Goal: Communication & Community: Answer question/provide support

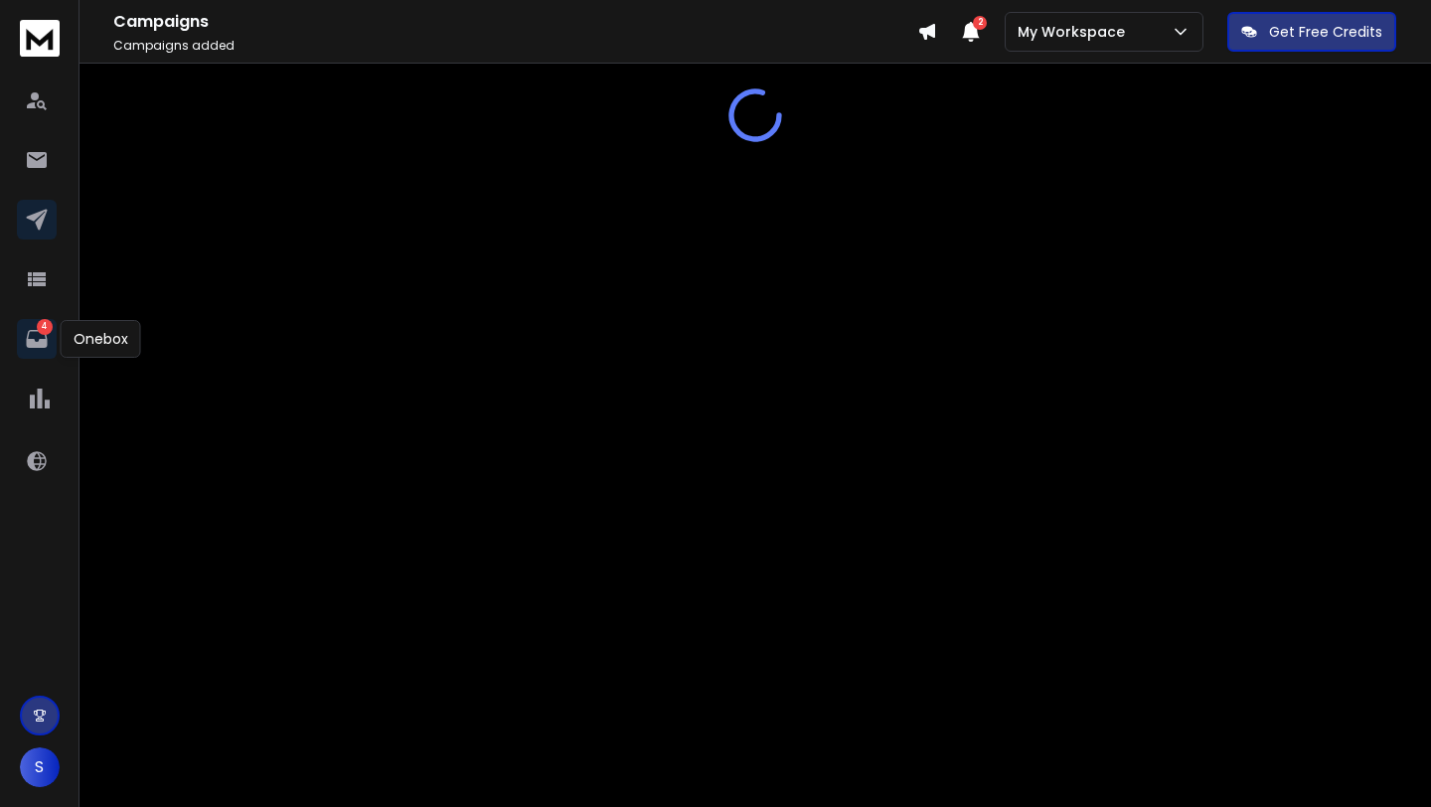
click at [25, 336] on icon at bounding box center [37, 339] width 24 height 24
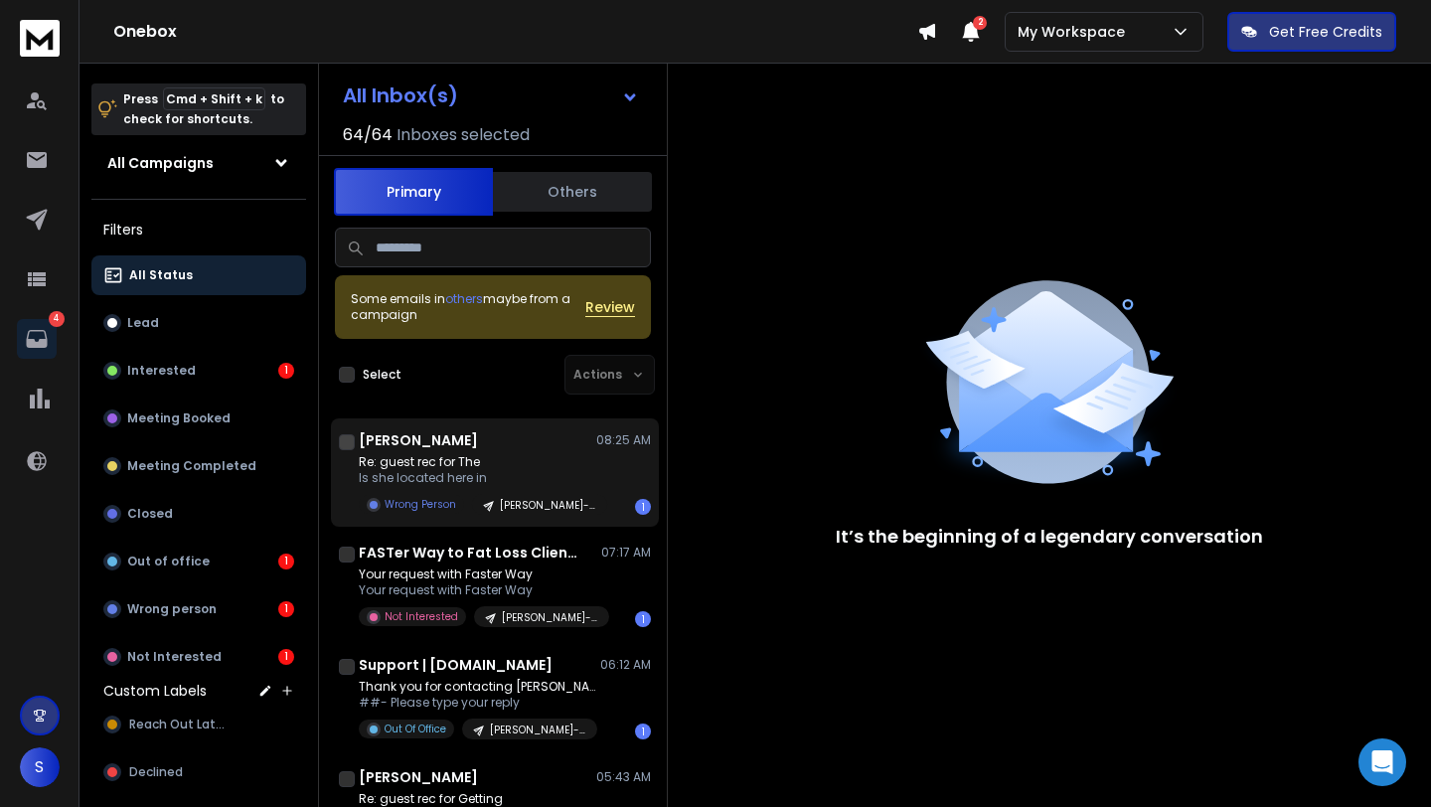
click at [488, 431] on div "[PERSON_NAME] 08:25 AM" at bounding box center [505, 440] width 292 height 20
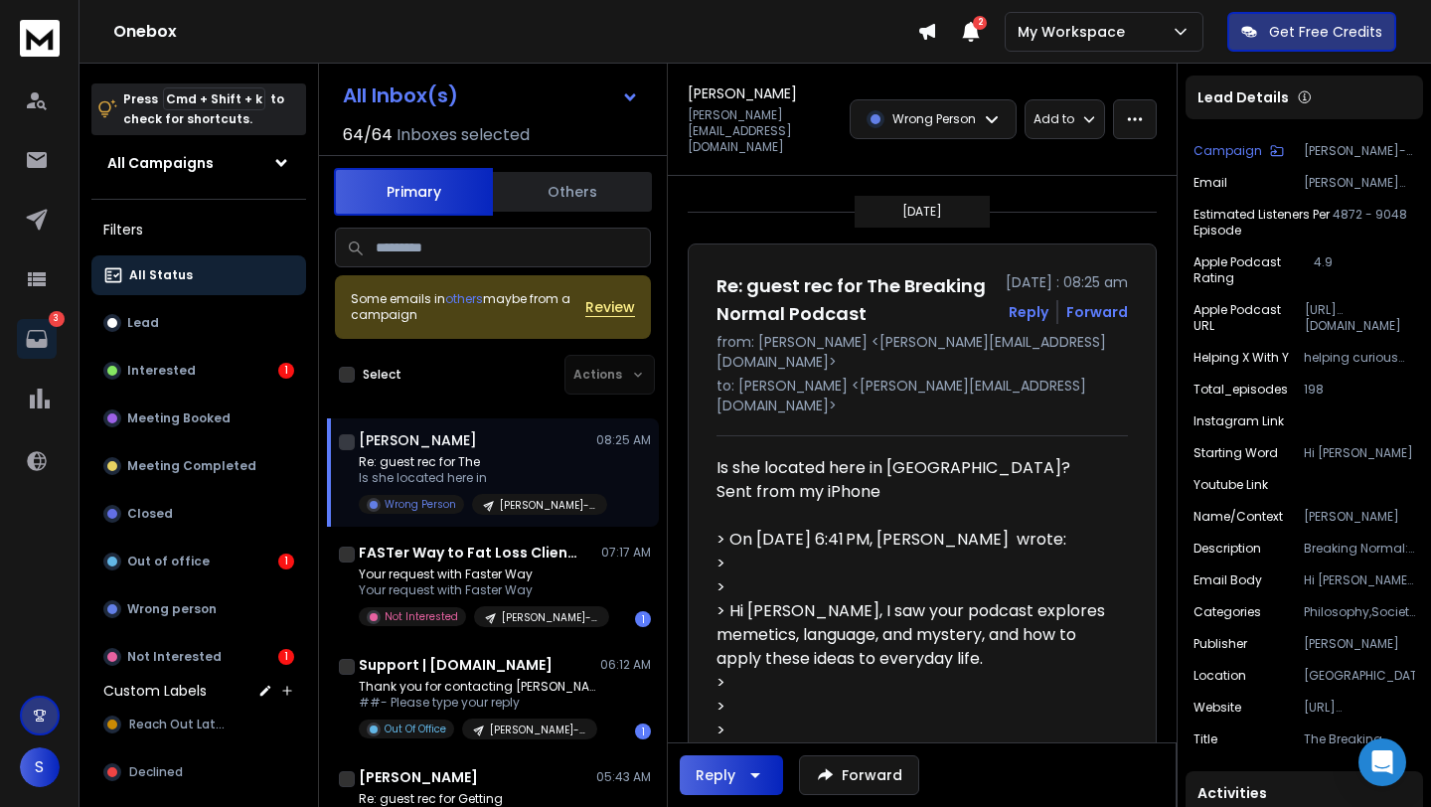
scroll to position [0, 60]
click at [1025, 302] on button "Reply" at bounding box center [1028, 312] width 40 height 20
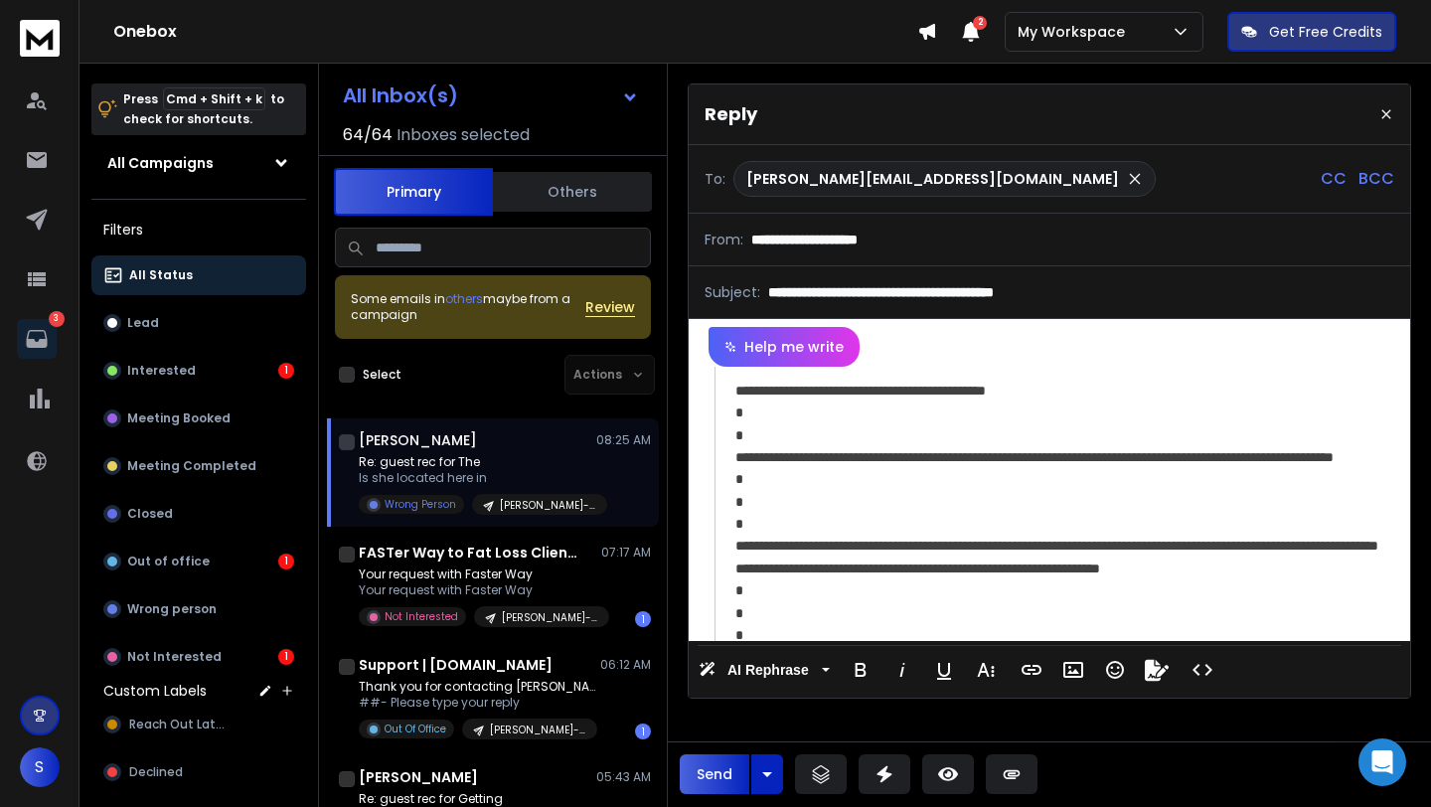
scroll to position [0, 0]
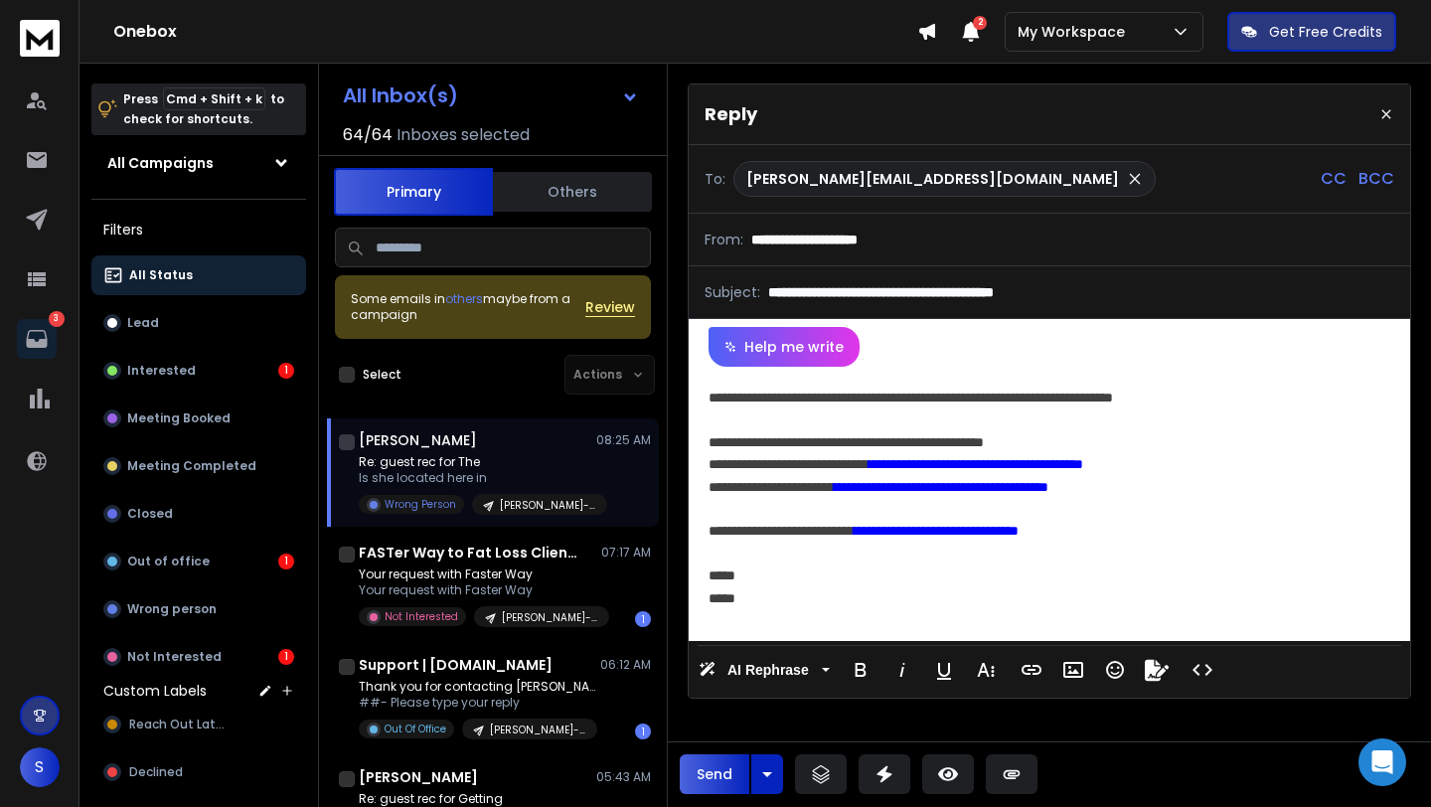
click at [724, 764] on button "Send" at bounding box center [715, 774] width 70 height 40
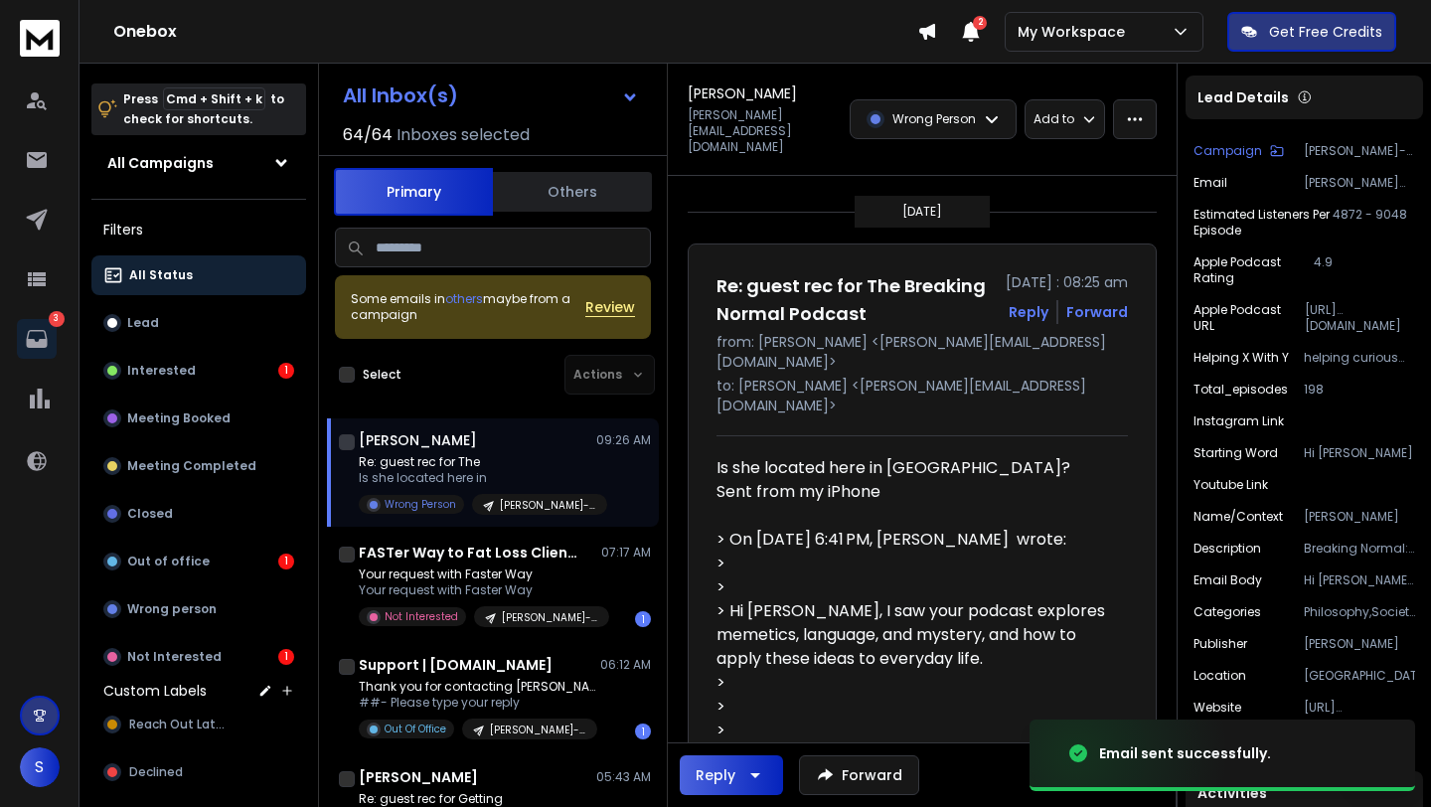
click at [976, 111] on p "Wrong Person" at bounding box center [933, 119] width 83 height 16
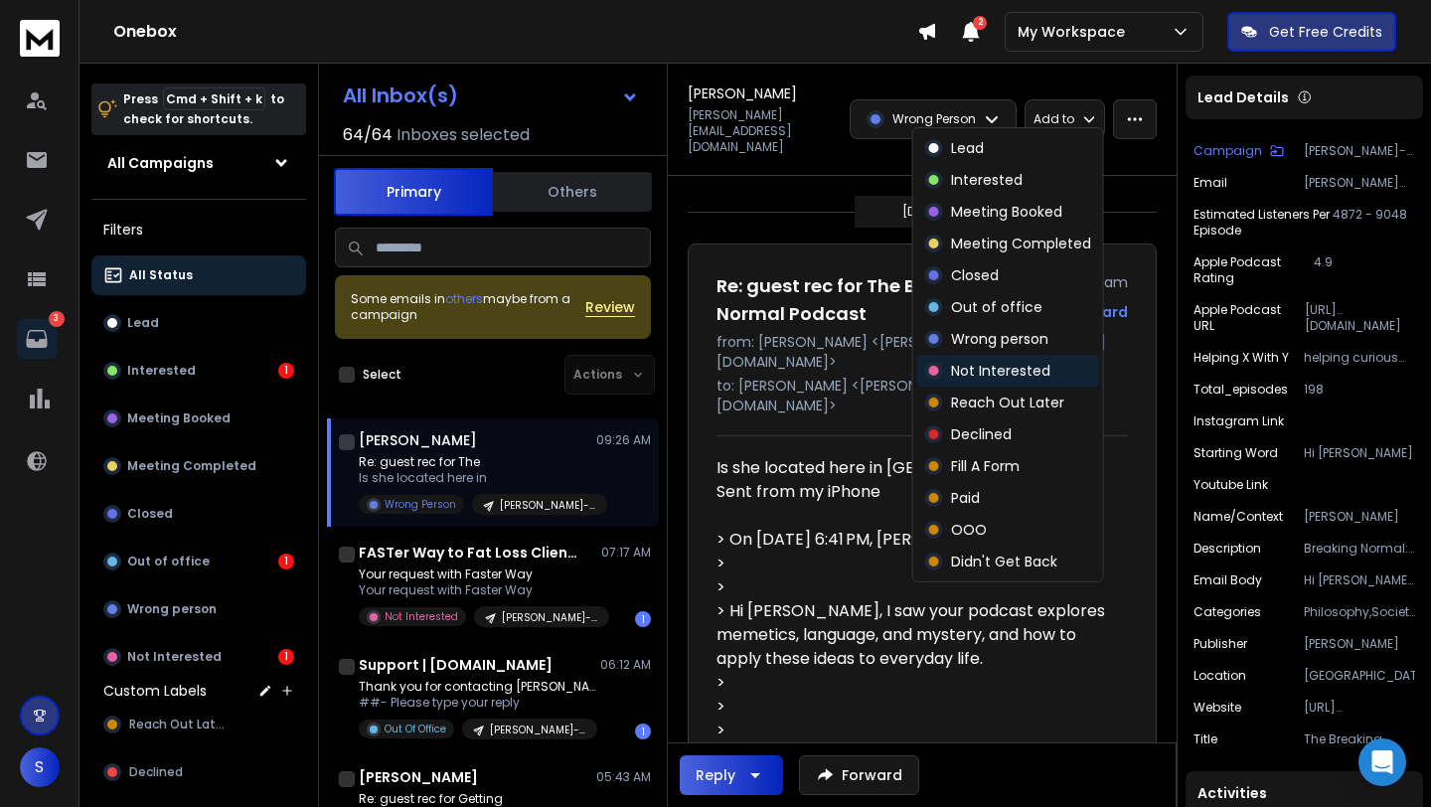
click at [973, 364] on p "Not Interested" at bounding box center [1000, 371] width 99 height 20
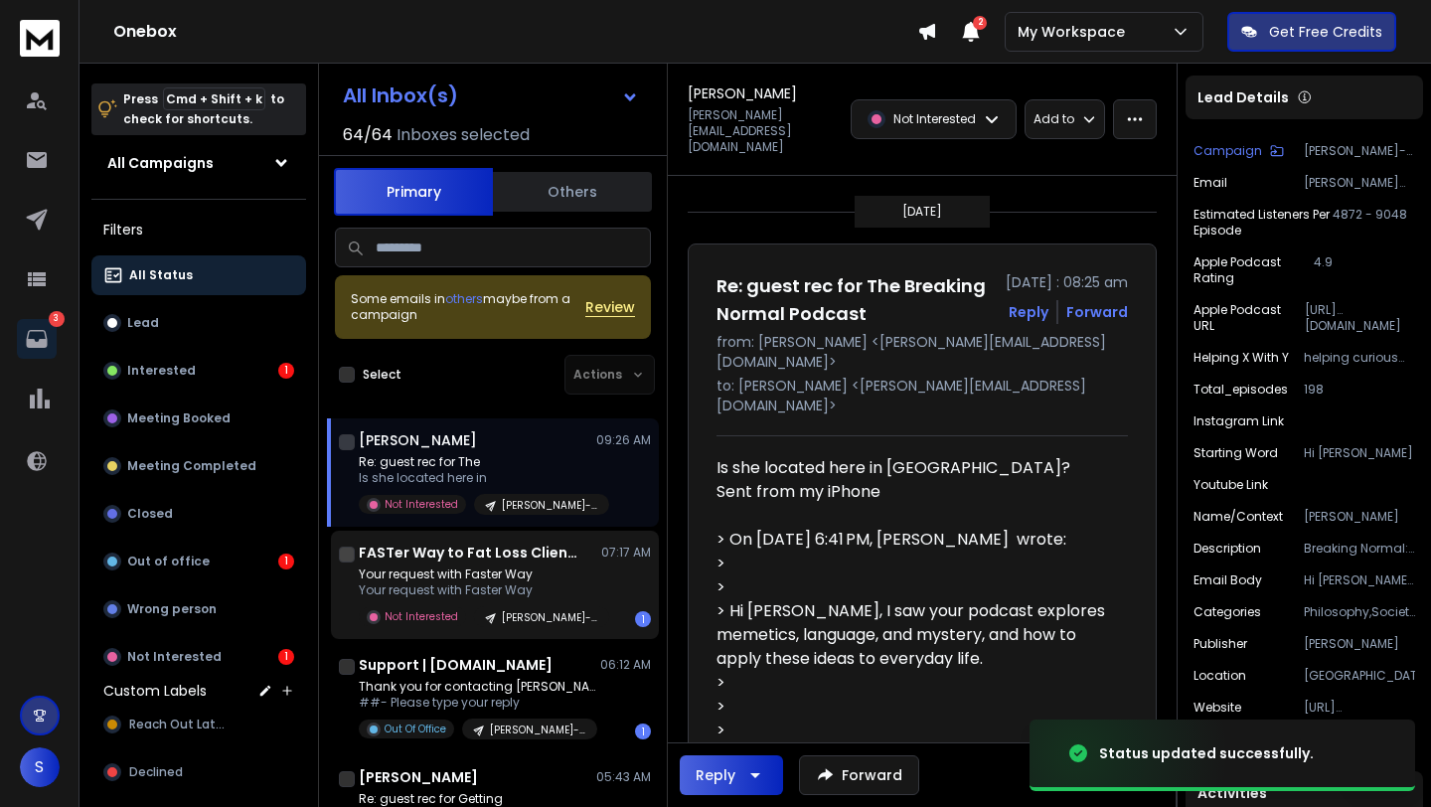
click at [576, 591] on p "Your request with Faster Way" at bounding box center [478, 590] width 238 height 16
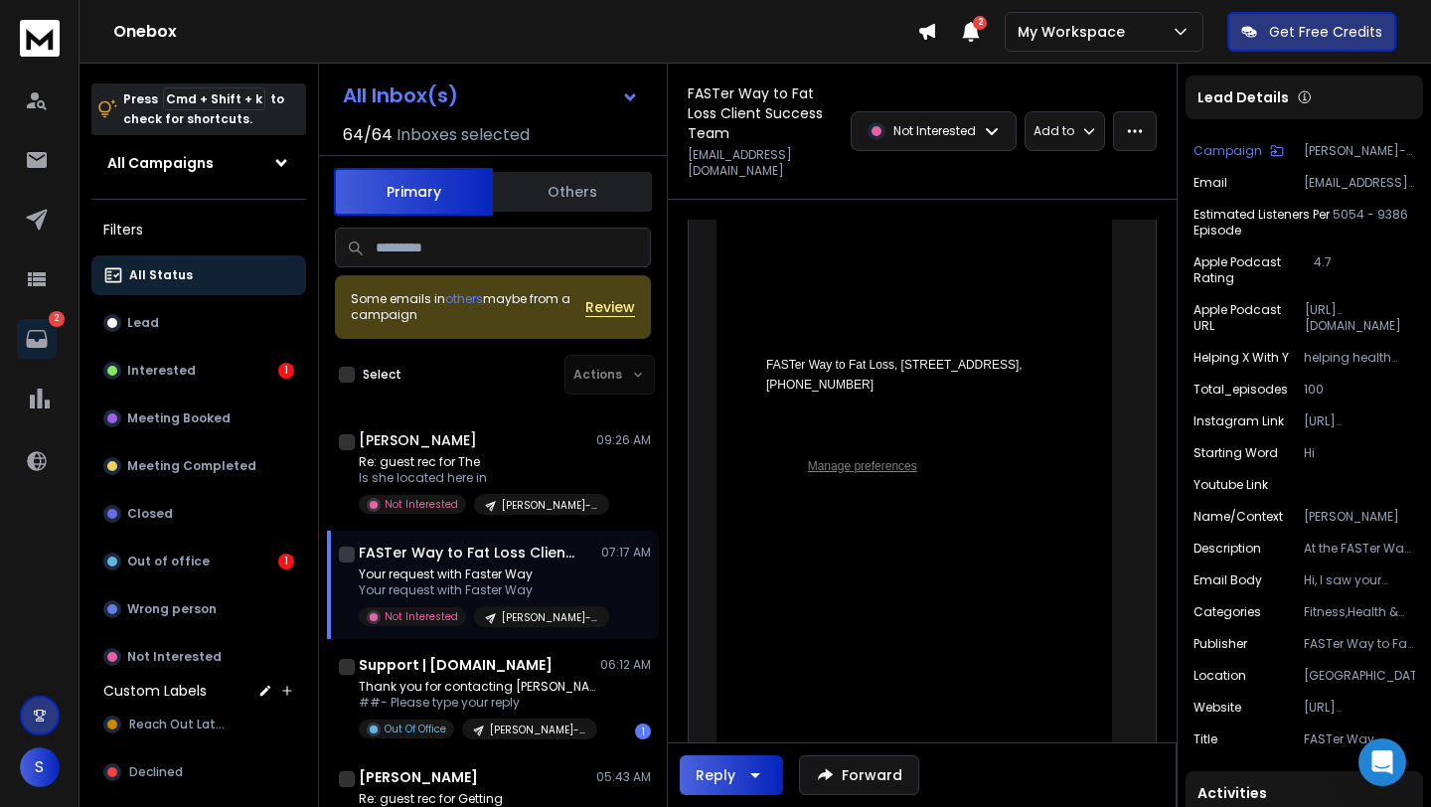
scroll to position [3527, 0]
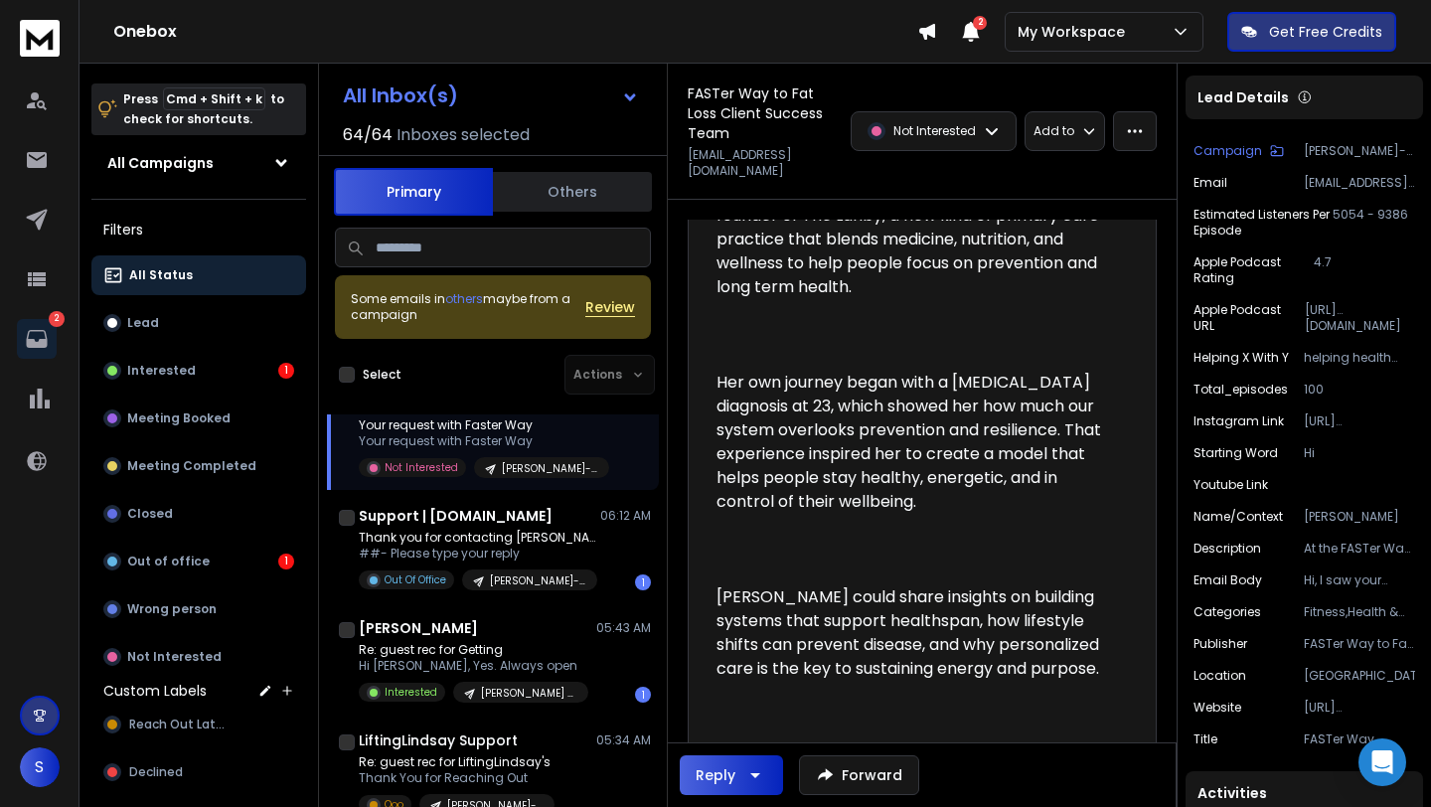
scroll to position [151, 0]
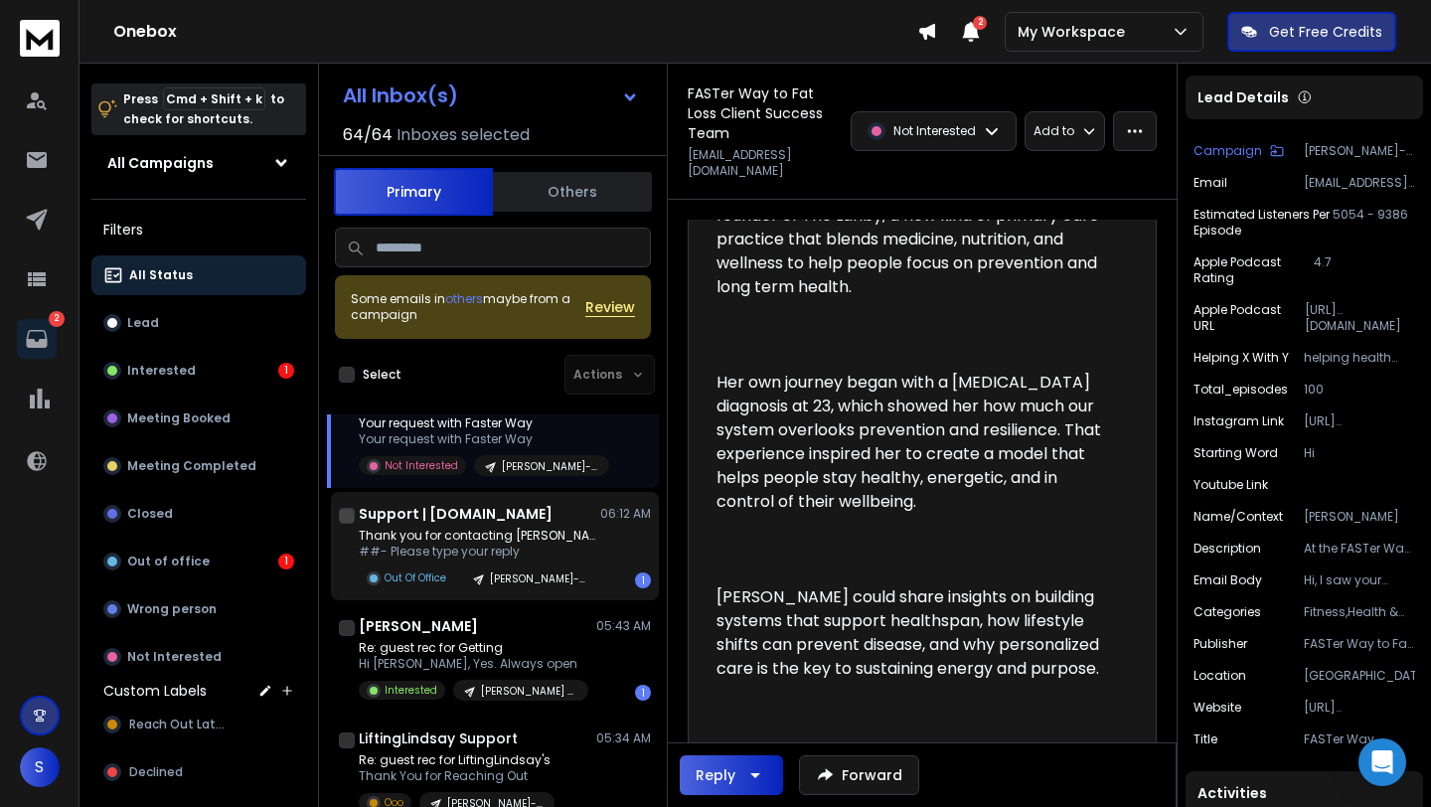
click at [558, 529] on p "Thank you for contacting [PERSON_NAME]" at bounding box center [478, 536] width 238 height 16
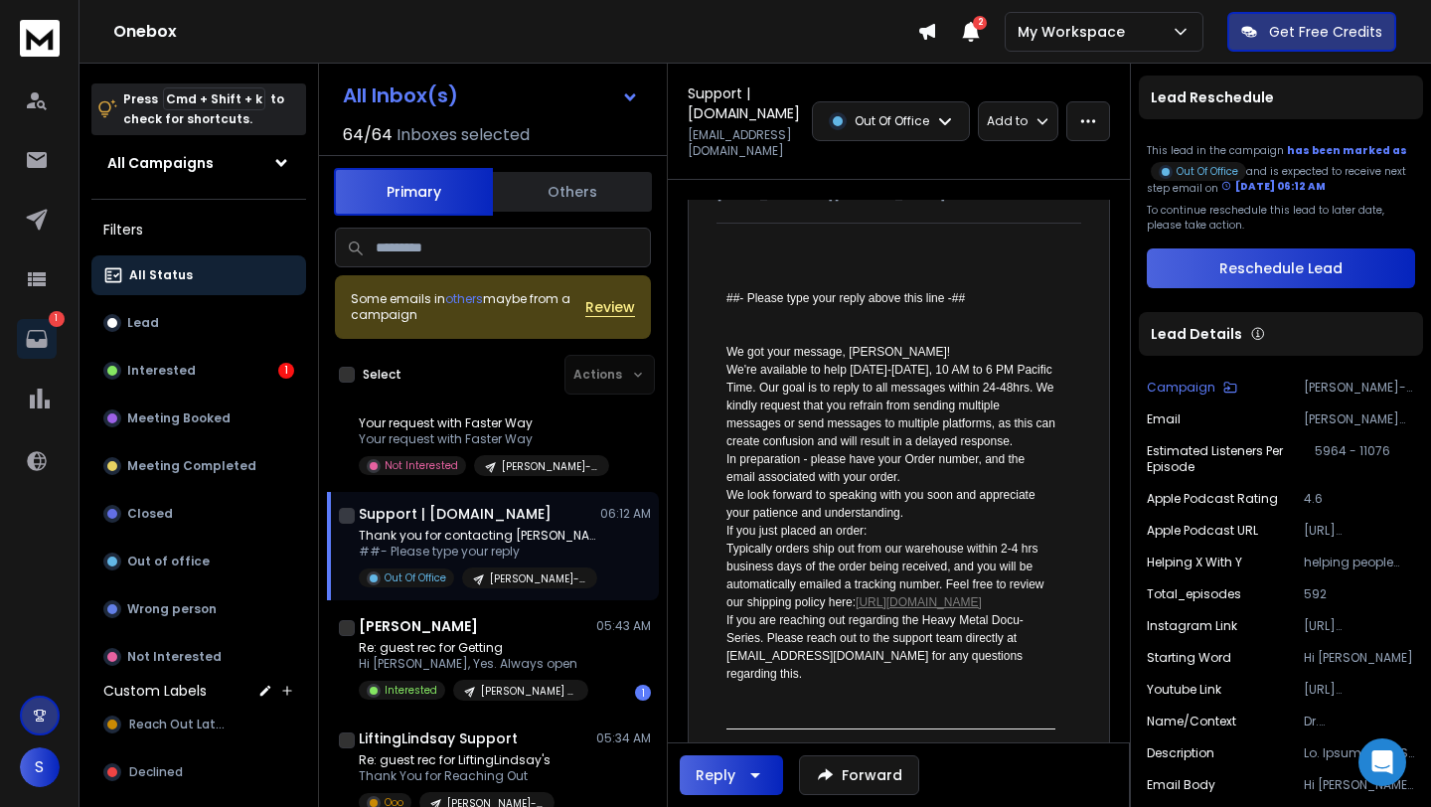
scroll to position [0, 0]
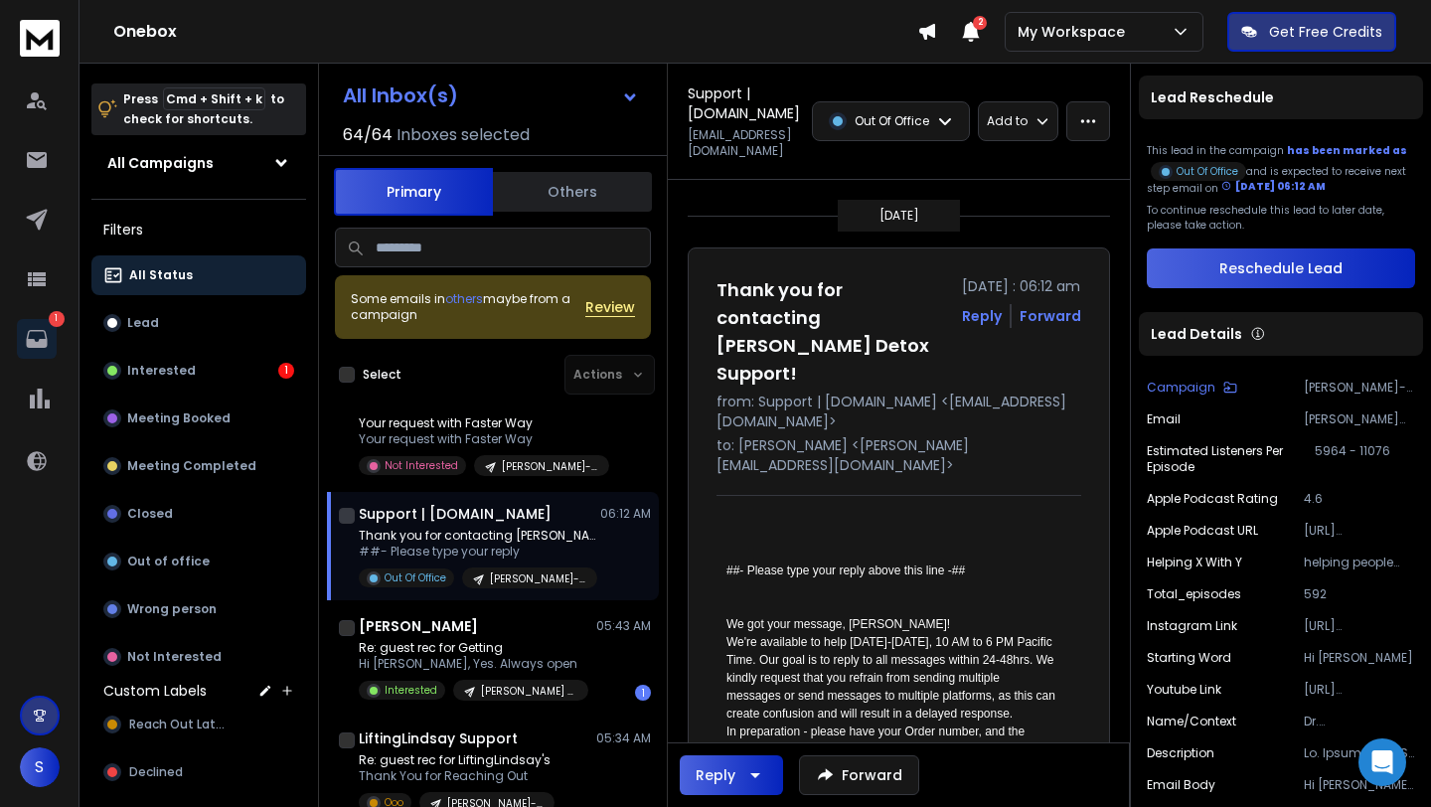
click at [953, 113] on icon at bounding box center [945, 121] width 16 height 16
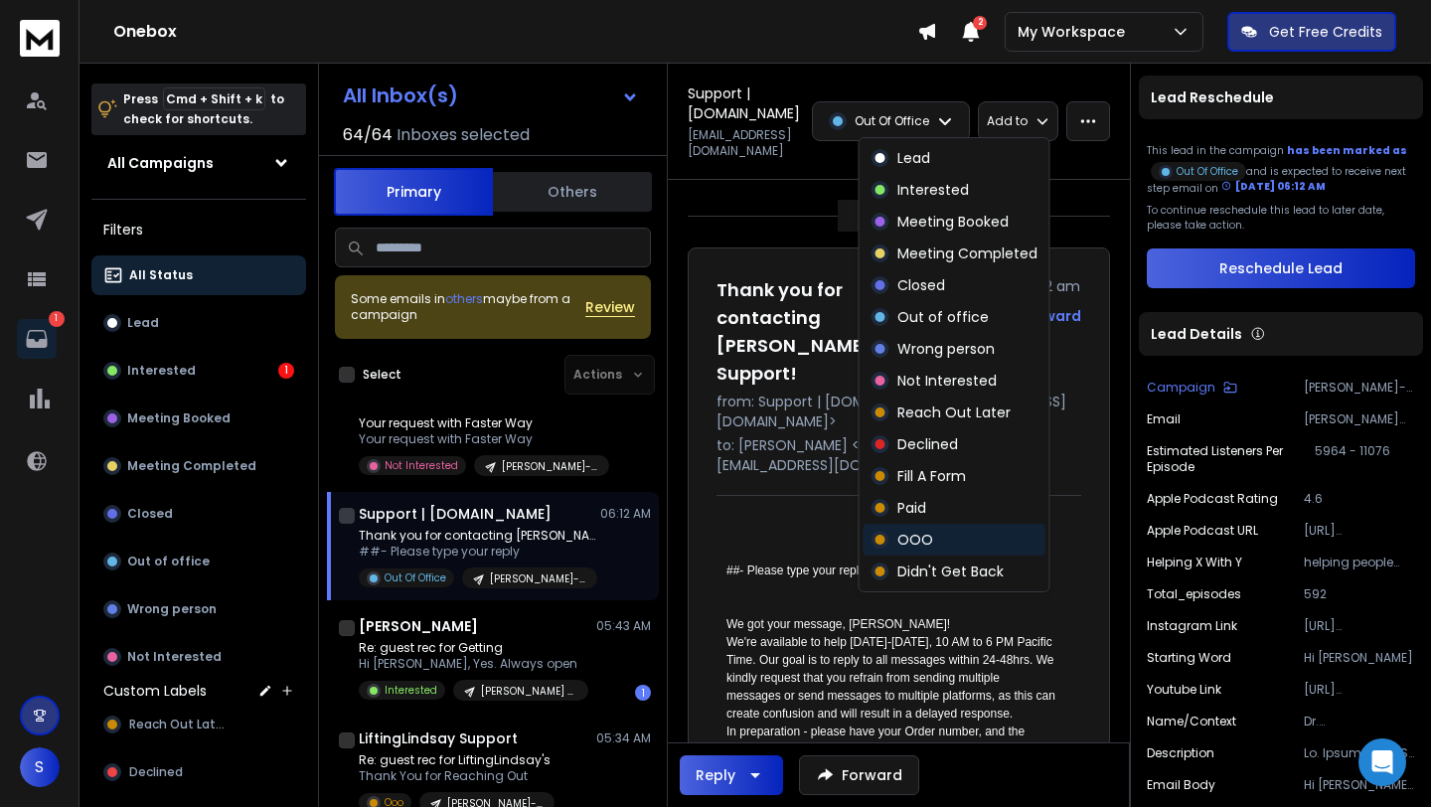
click at [894, 540] on div "OOO" at bounding box center [902, 540] width 62 height 20
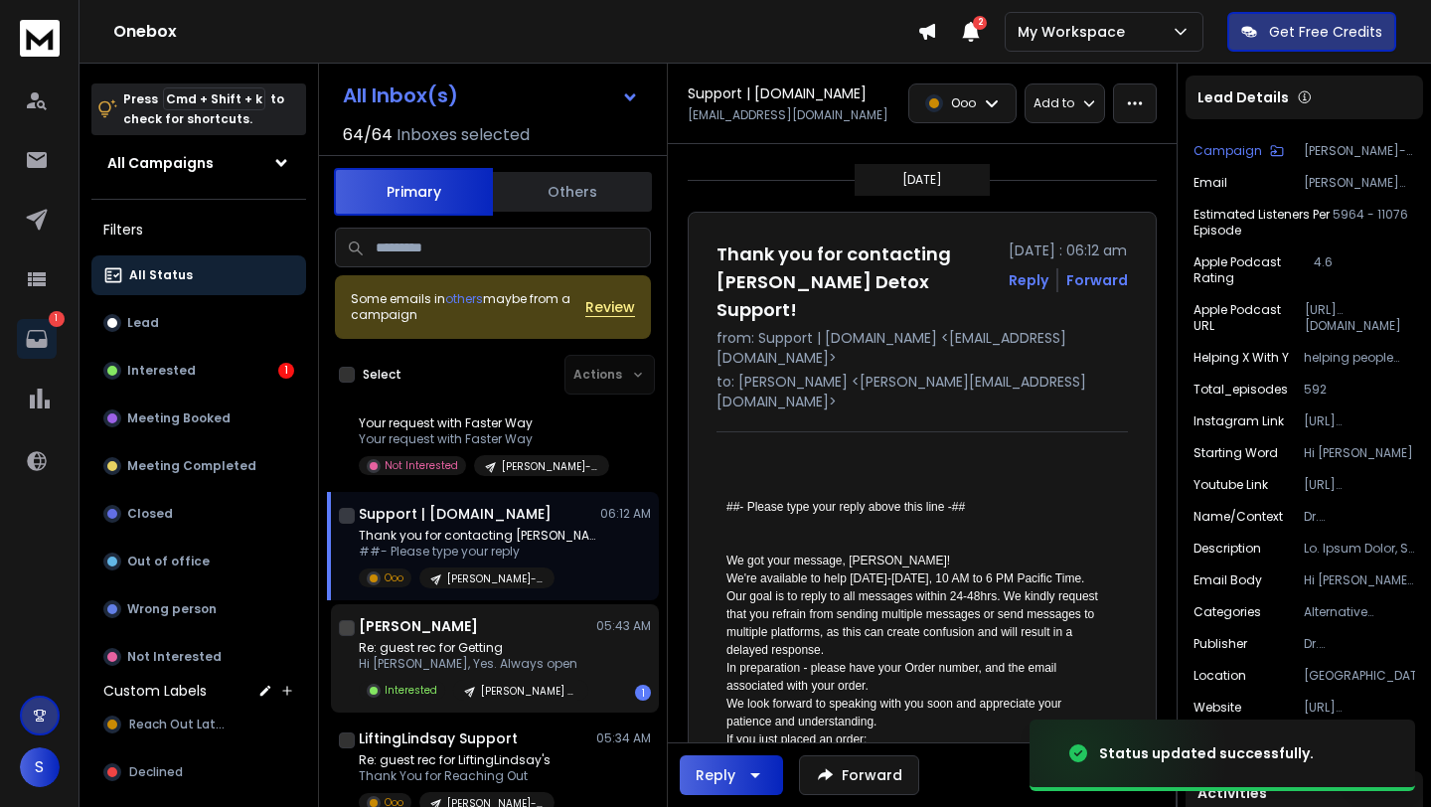
click at [561, 649] on p "Re: guest rec for Getting" at bounding box center [473, 648] width 229 height 16
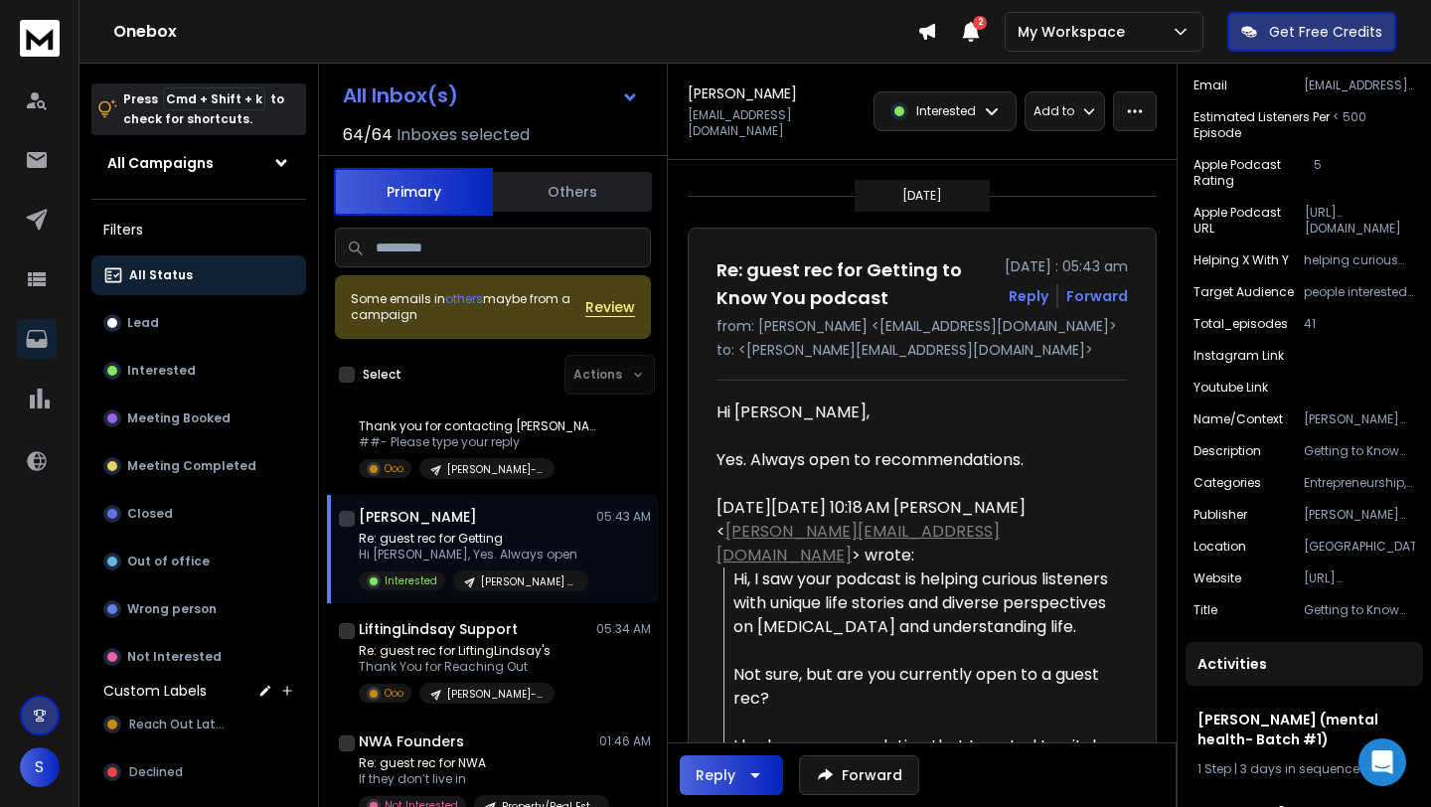
scroll to position [98, 0]
click at [1325, 449] on p "Getting to Know You with [PERSON_NAME] [PERSON_NAME] is a podcast dedicated to …" at bounding box center [1358, 450] width 111 height 16
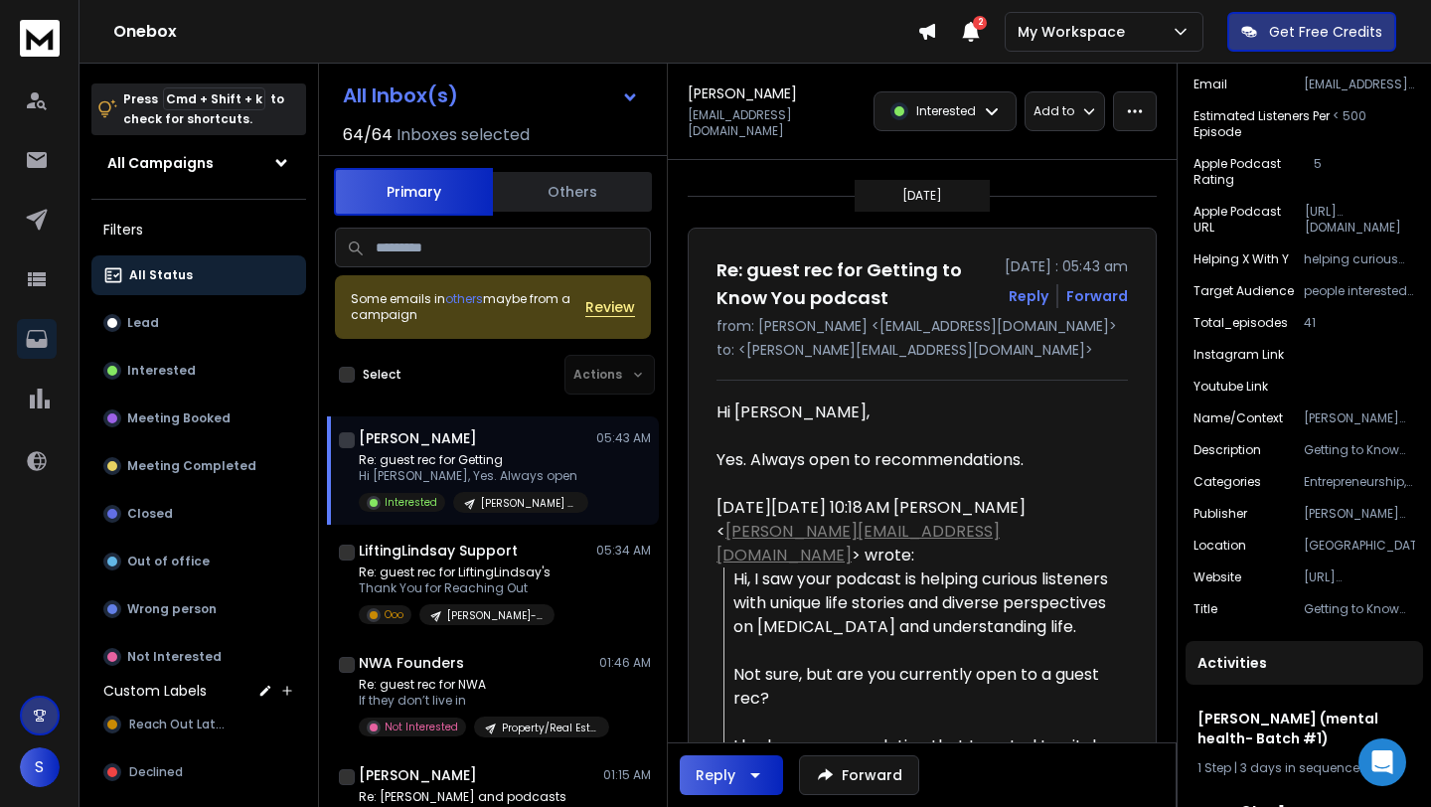
scroll to position [361, 0]
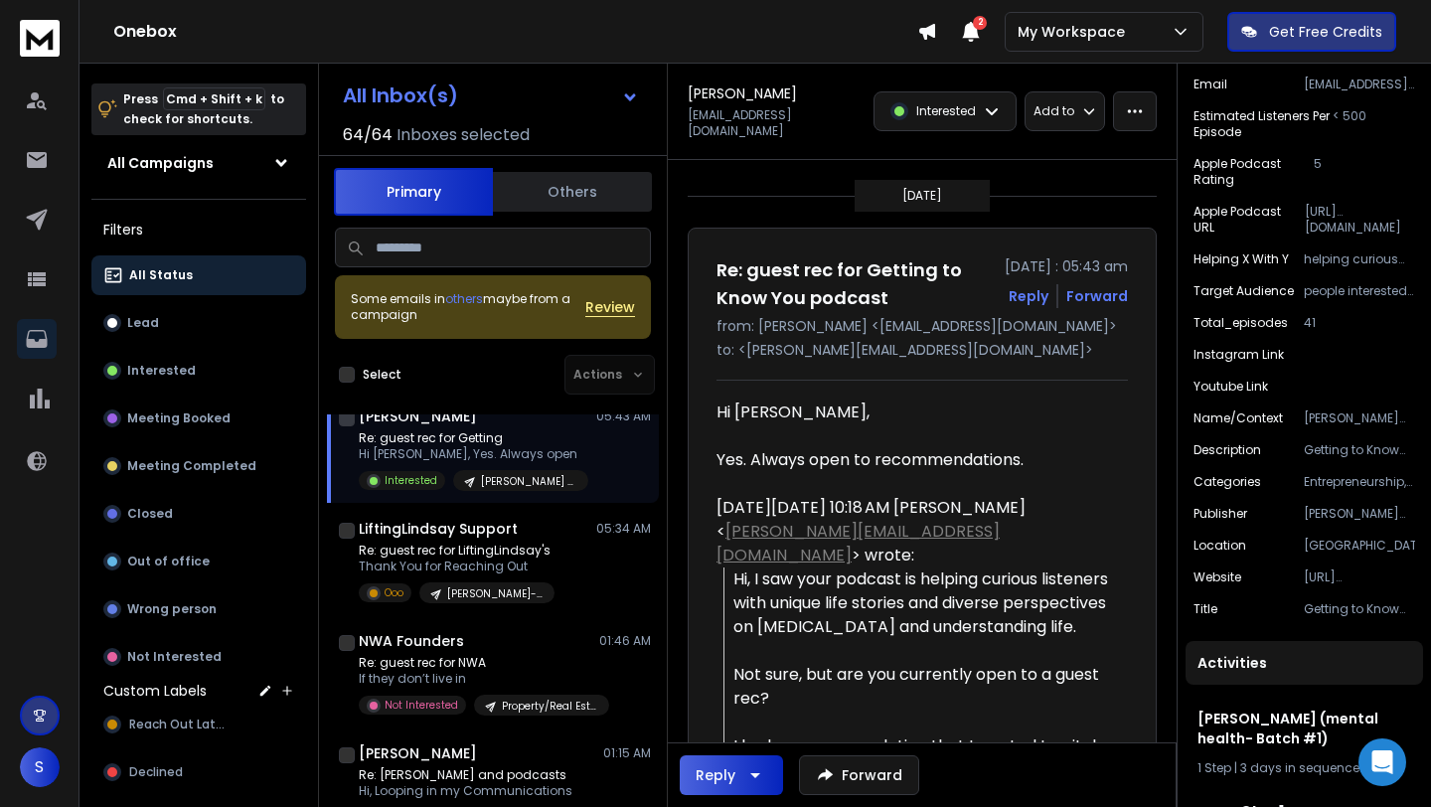
click at [452, 569] on p "Thank You for Reaching Out" at bounding box center [457, 566] width 196 height 16
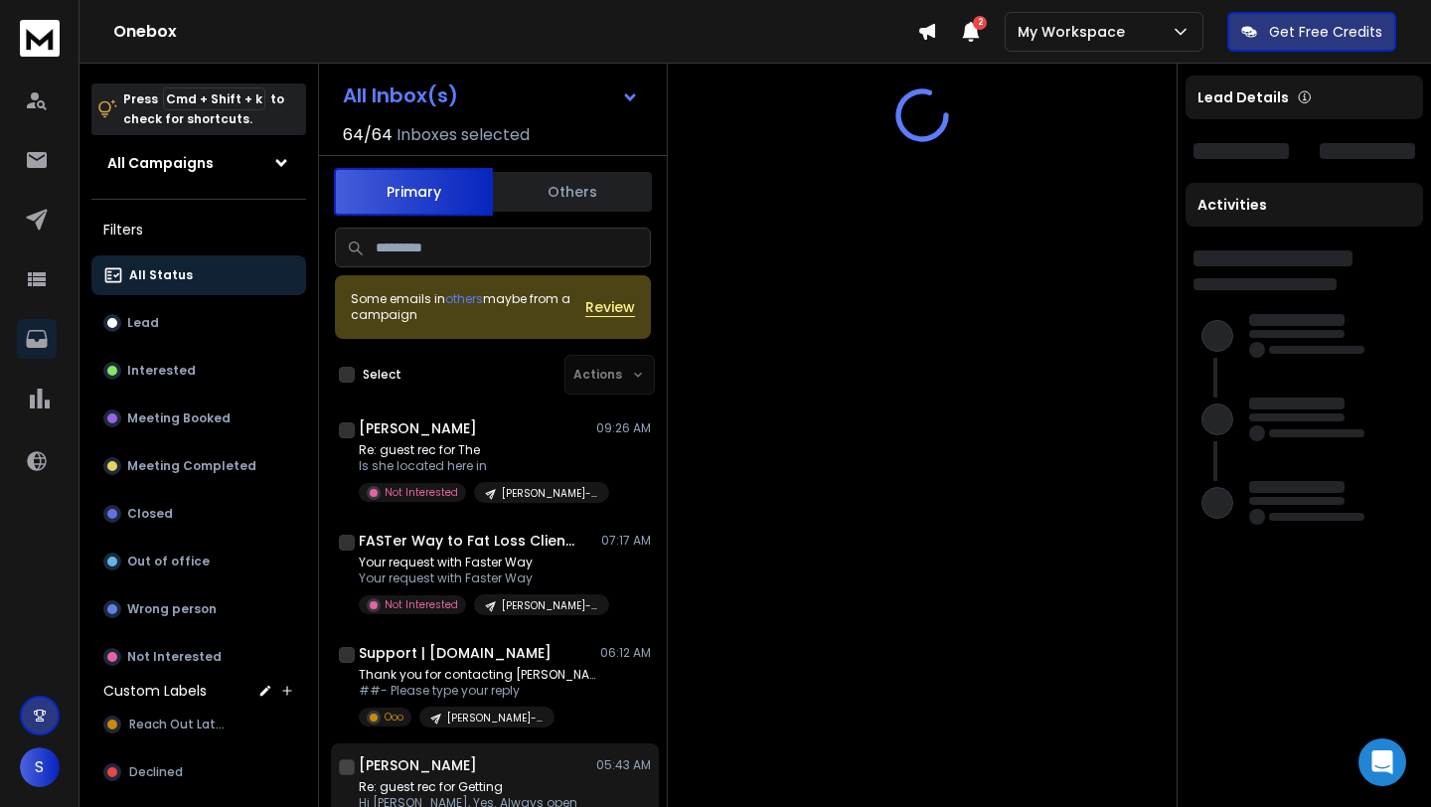
scroll to position [0, 0]
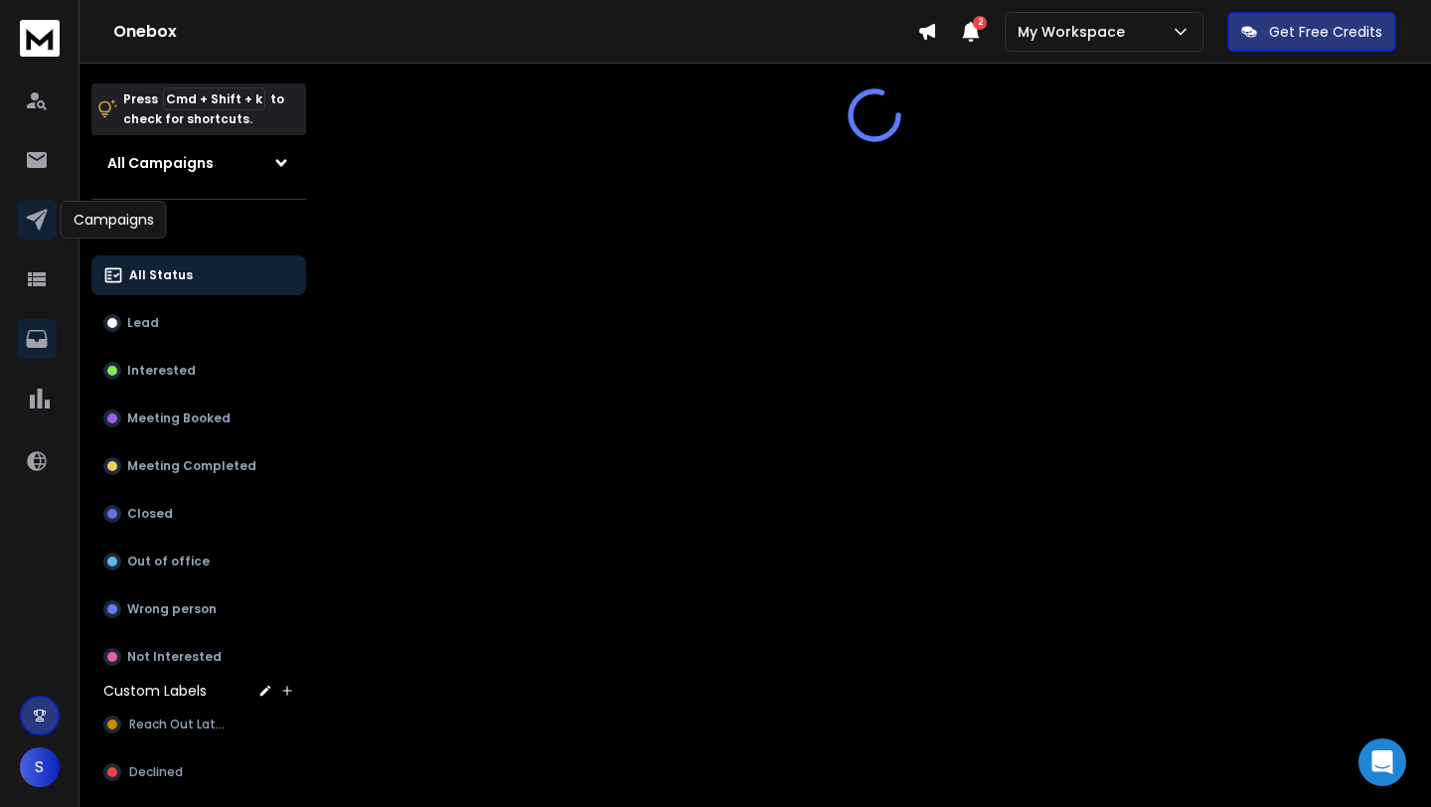
click at [39, 214] on icon at bounding box center [36, 219] width 21 height 21
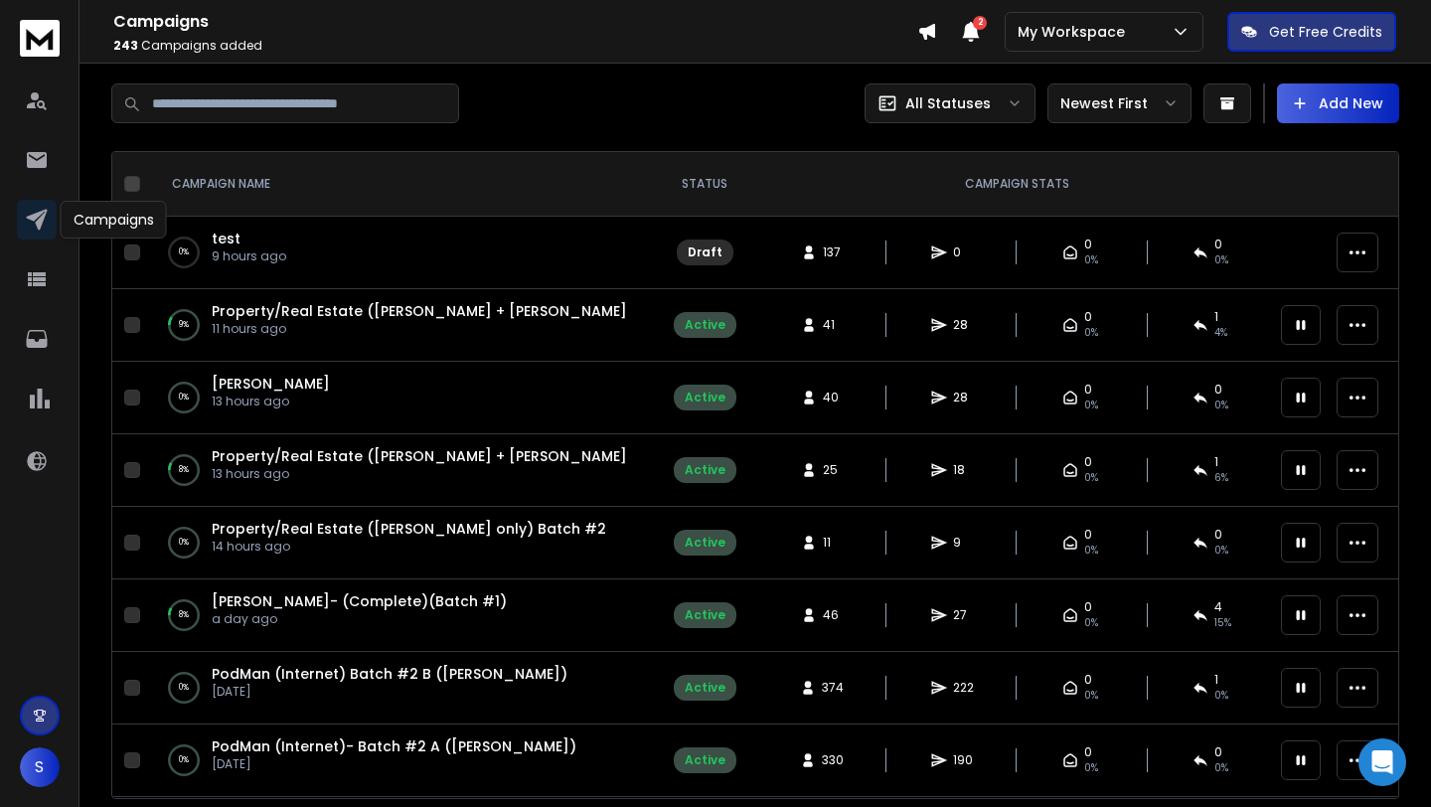
click at [1360, 255] on icon "button" at bounding box center [1357, 252] width 20 height 20
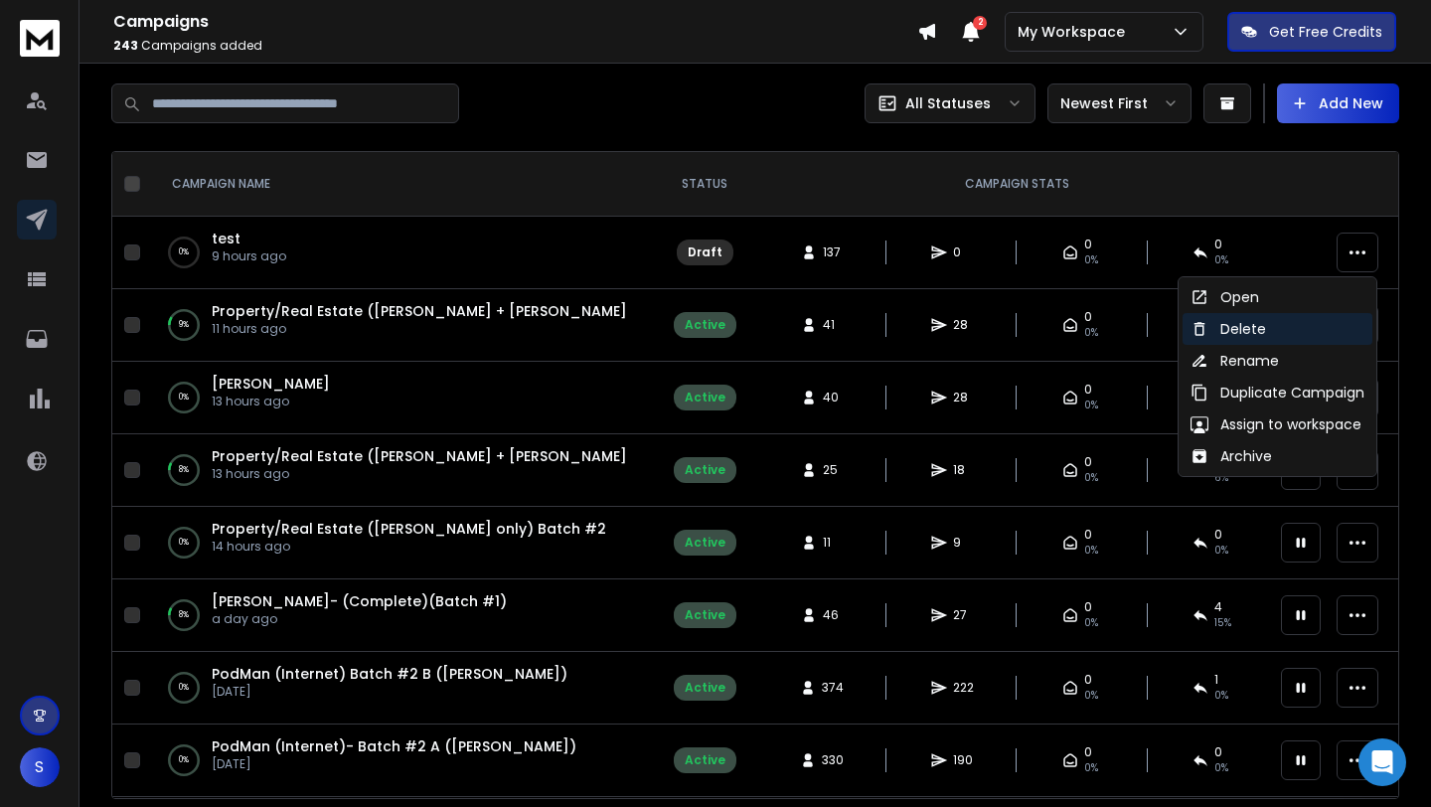
click at [1266, 332] on div "Delete" at bounding box center [1277, 329] width 190 height 32
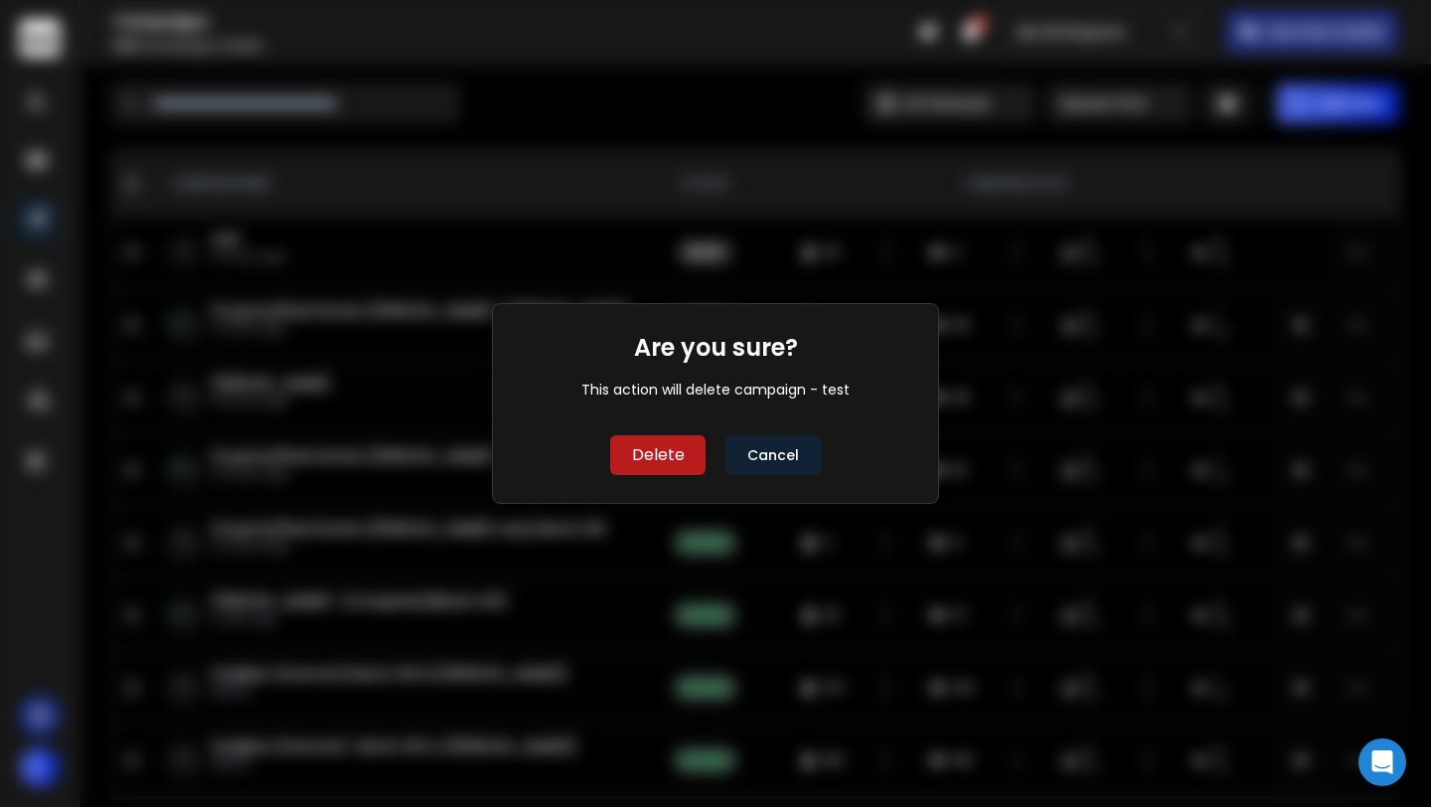
click at [655, 453] on button "Delete" at bounding box center [657, 455] width 95 height 40
